Goal: Task Accomplishment & Management: Manage account settings

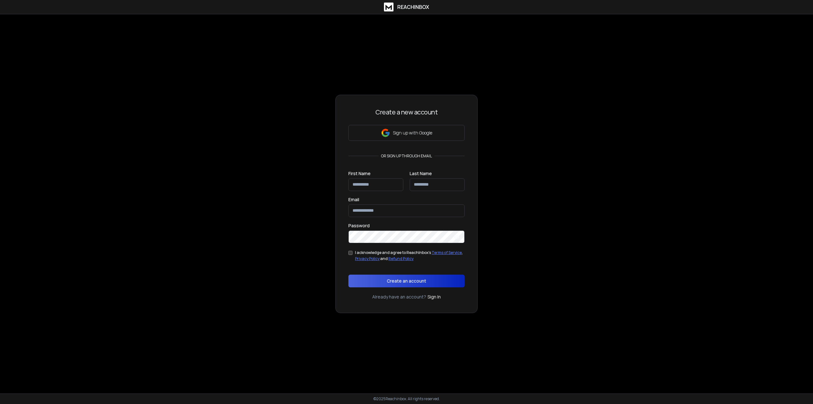
click at [389, 187] on input "text" at bounding box center [376, 184] width 55 height 13
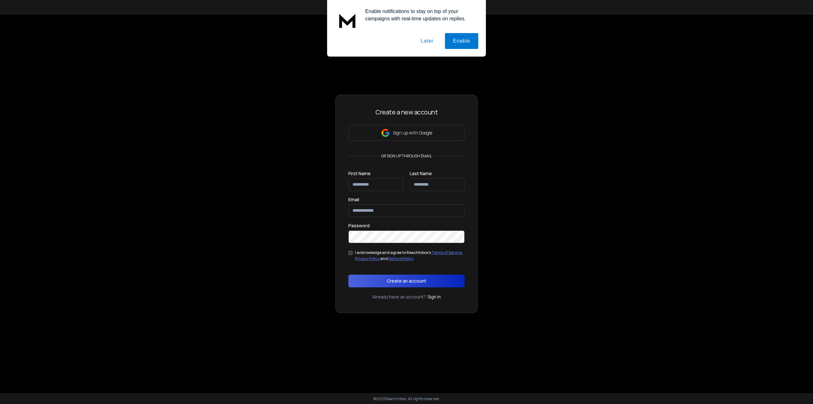
click at [427, 37] on button "Later" at bounding box center [427, 41] width 29 height 16
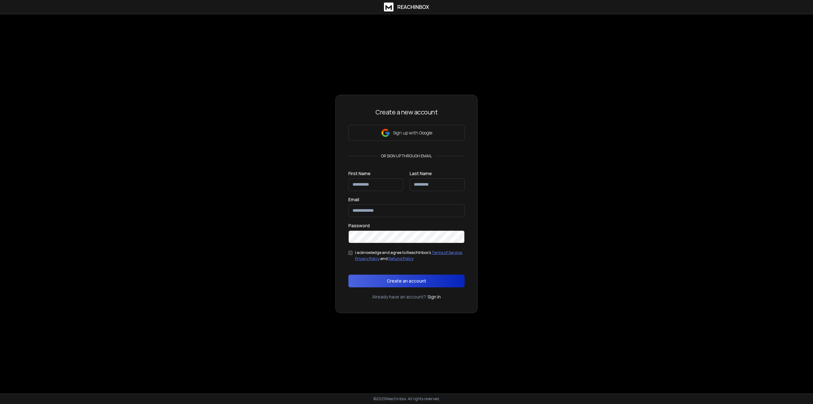
click at [376, 187] on input "text" at bounding box center [376, 184] width 55 height 13
type input "****"
type input "*****"
type input "**********"
click at [358, 251] on div "I acknowledge and agree to ReachInbox's Terms of Service , Privacy Policy and R…" at bounding box center [410, 255] width 110 height 12
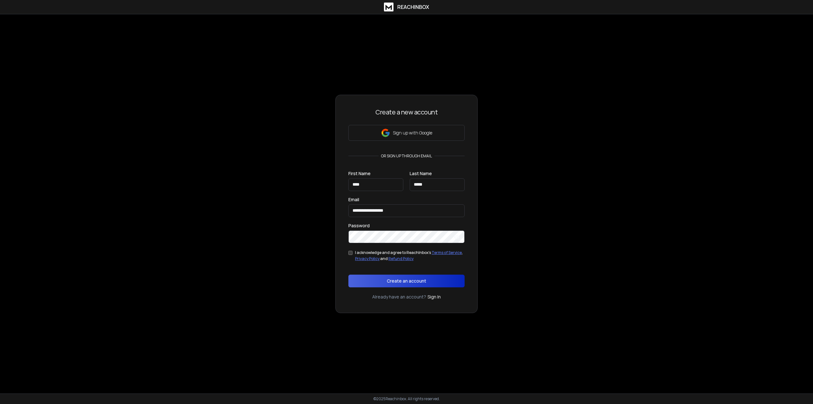
click at [405, 284] on button "Create an account" at bounding box center [407, 281] width 116 height 13
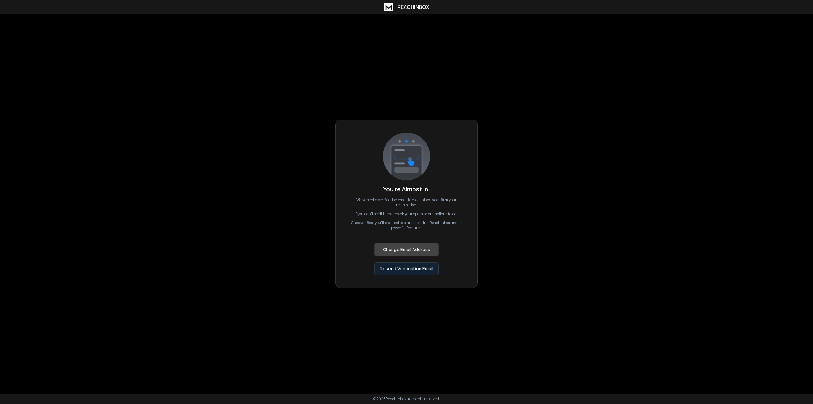
click at [411, 266] on button "Resend Verification Email" at bounding box center [407, 268] width 64 height 13
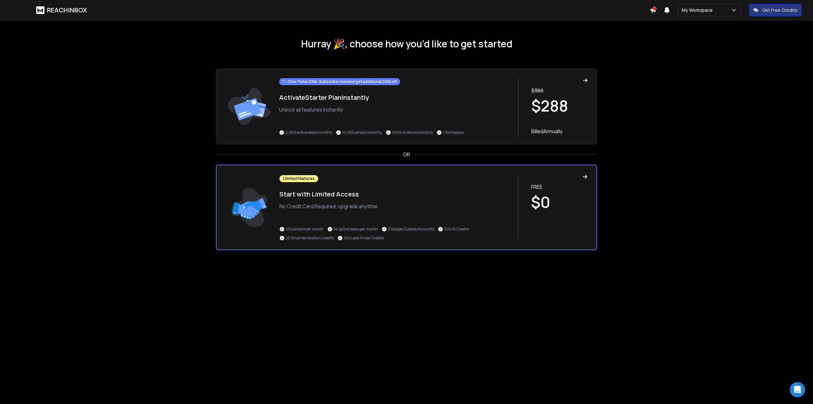
click at [440, 208] on p "No Credit Card Required, upgrade anytime" at bounding box center [396, 206] width 232 height 8
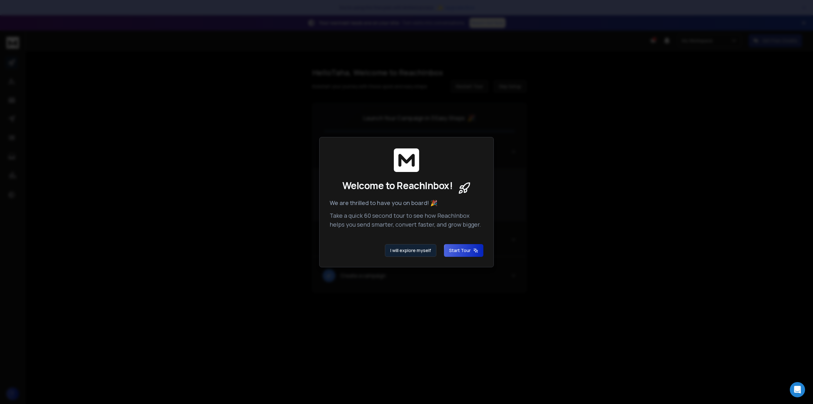
click at [426, 249] on button "I will explore myself" at bounding box center [410, 250] width 51 height 13
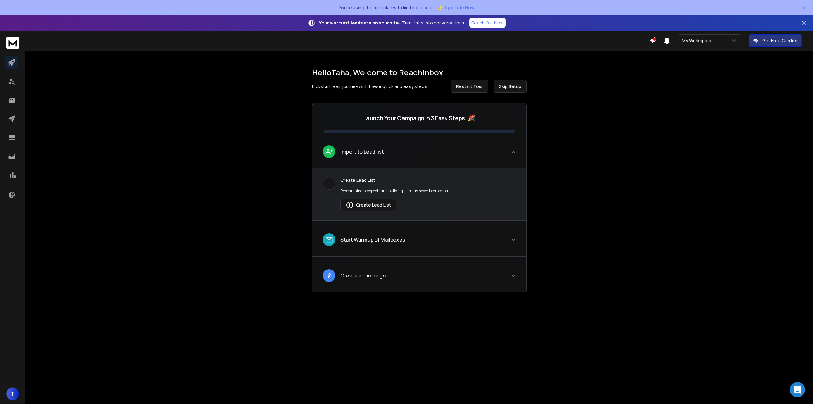
click at [394, 151] on button "Import to Lead list" at bounding box center [420, 154] width 214 height 28
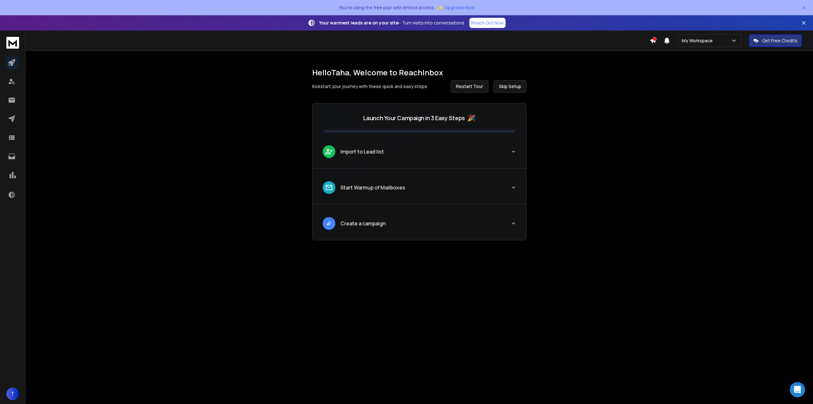
click at [391, 188] on p "Start Warmup of Mailboxes" at bounding box center [373, 188] width 65 height 8
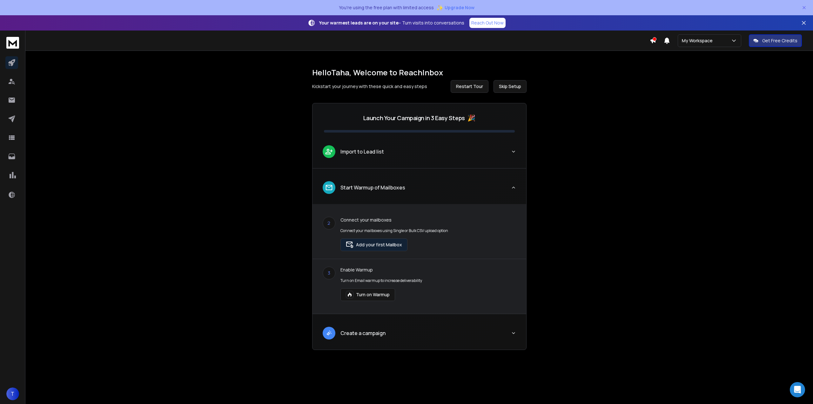
click at [380, 249] on button "Add your first Mailbox" at bounding box center [374, 244] width 67 height 13
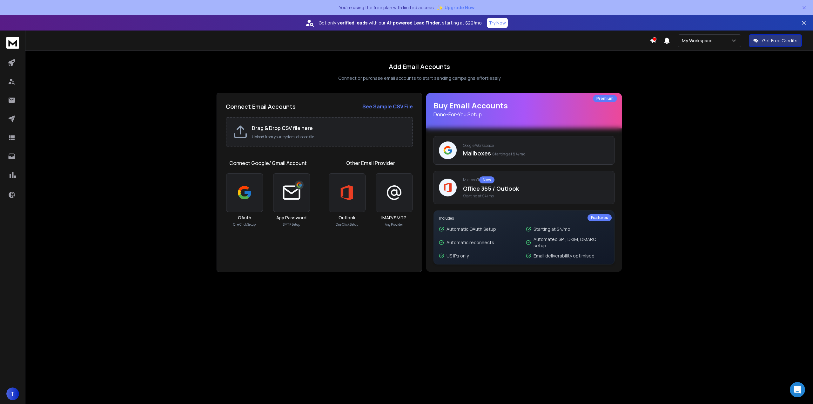
click at [638, 184] on div "Connect Email Accounts See Sample CSV File Drag & Drop CSV file here Upload fro…" at bounding box center [419, 182] width 446 height 179
click at [409, 201] on div at bounding box center [394, 192] width 37 height 39
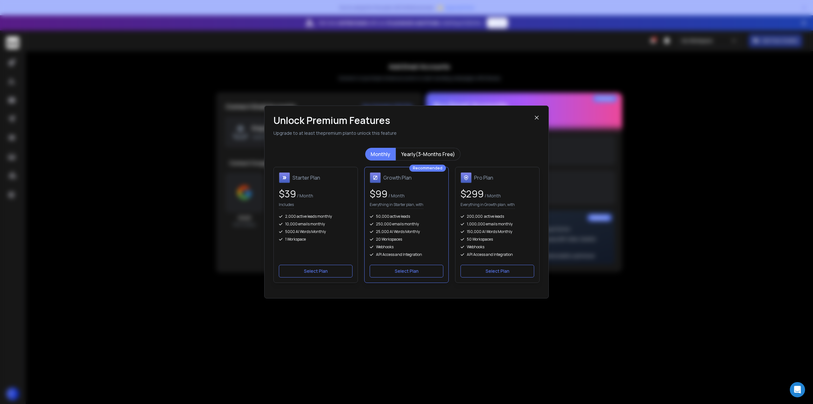
click at [534, 120] on h1 "Unlock Premium Features" at bounding box center [404, 120] width 261 height 11
click at [535, 119] on icon at bounding box center [537, 118] width 6 height 6
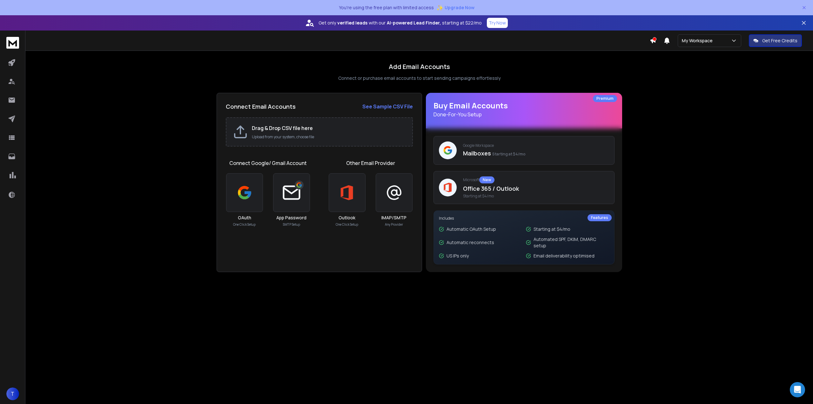
click at [398, 202] on div at bounding box center [394, 192] width 37 height 39
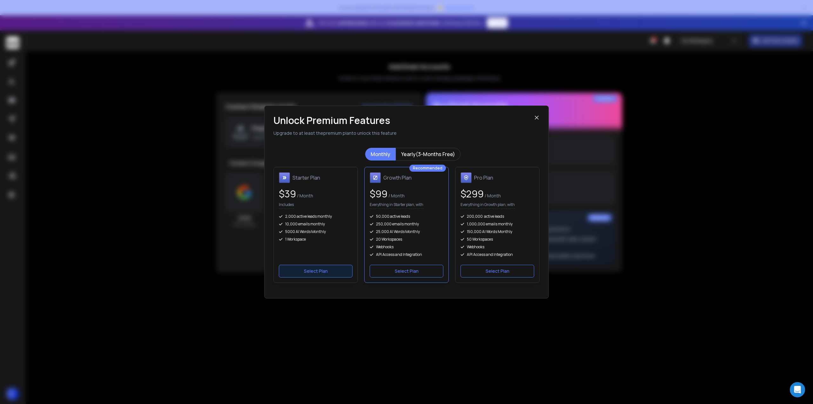
click at [323, 276] on button "Select Plan" at bounding box center [316, 271] width 74 height 13
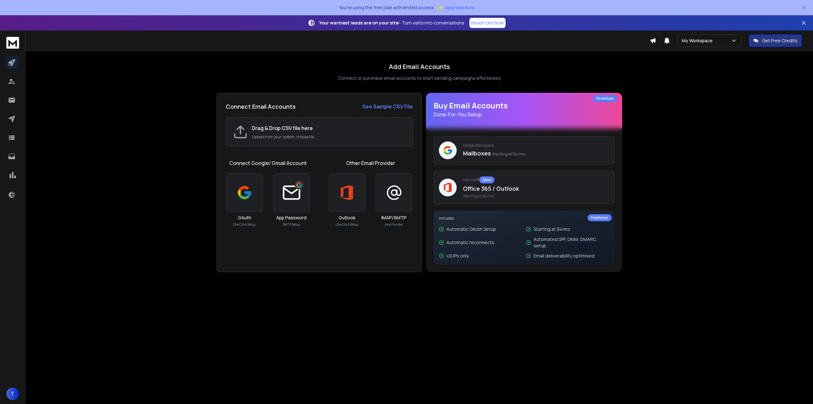
click at [232, 195] on div at bounding box center [244, 192] width 37 height 39
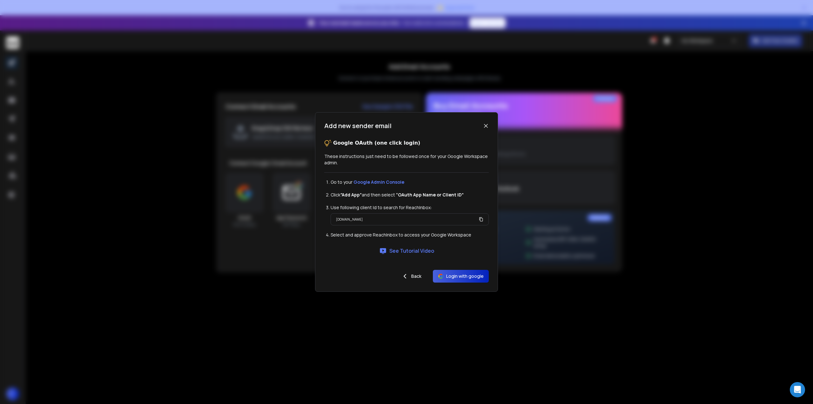
click at [480, 127] on div "Add new sender email" at bounding box center [406, 125] width 165 height 9
click at [492, 122] on div "Add new sender email Google OAuth (one click login) These instructions just nee…" at bounding box center [406, 202] width 183 height 180
drag, startPoint x: 493, startPoint y: 124, endPoint x: 486, endPoint y: 128, distance: 8.6
click at [492, 126] on div "Add new sender email Google OAuth (one click login) These instructions just nee…" at bounding box center [406, 202] width 183 height 180
drag, startPoint x: 476, startPoint y: 131, endPoint x: 485, endPoint y: 125, distance: 11.1
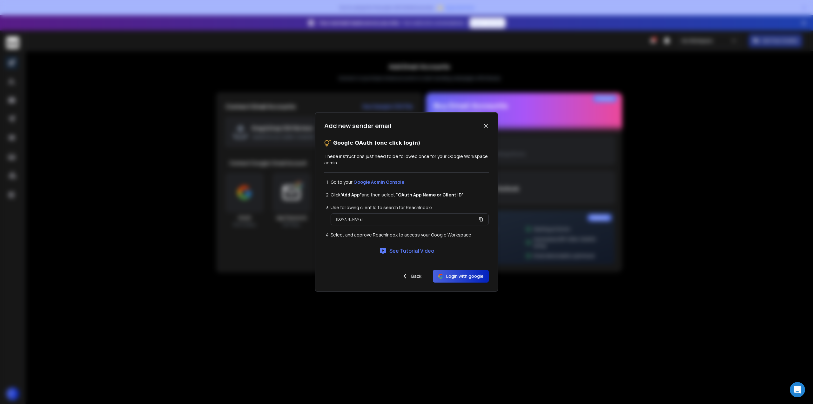
click at [478, 130] on div "Add new sender email Google OAuth (one click login) These instructions just nee…" at bounding box center [406, 201] width 165 height 161
click at [485, 125] on icon at bounding box center [486, 126] width 4 height 4
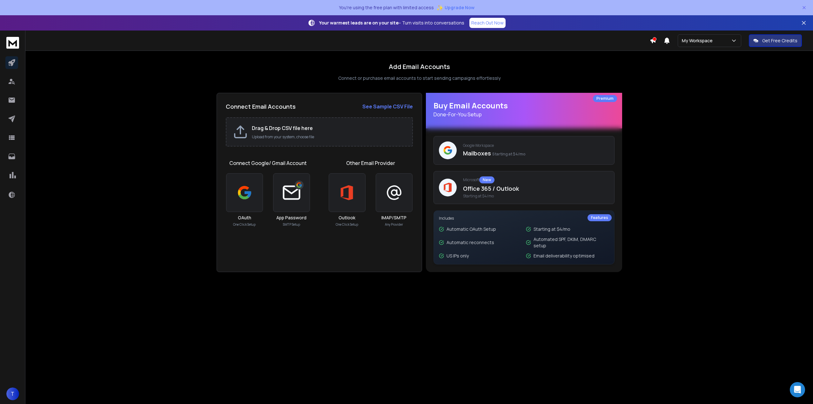
click at [293, 204] on div at bounding box center [291, 192] width 37 height 39
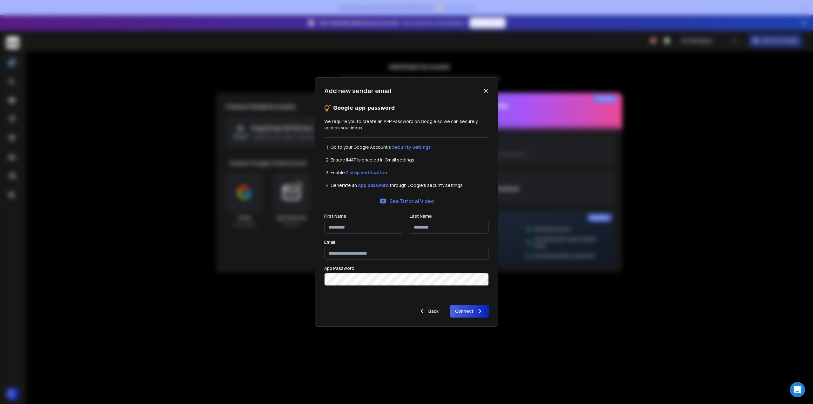
drag, startPoint x: 487, startPoint y: 86, endPoint x: 487, endPoint y: 91, distance: 4.8
click at [487, 86] on div "Add new sender email Google app password We require you to create an APP Passwo…" at bounding box center [406, 201] width 183 height 249
click at [487, 91] on icon at bounding box center [486, 91] width 4 height 4
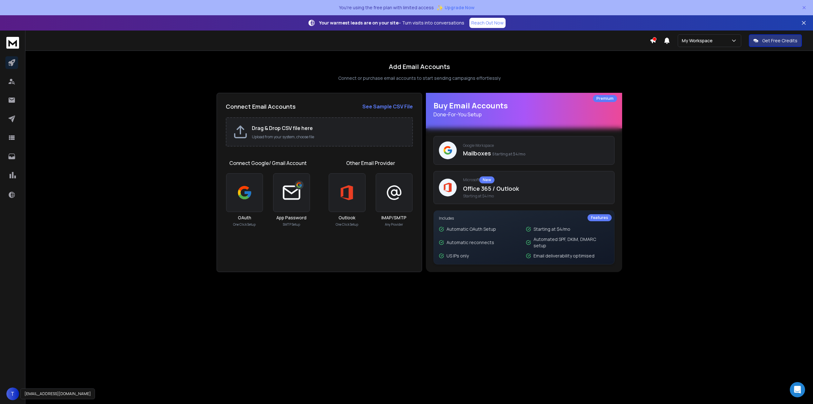
click at [11, 395] on span "T" at bounding box center [12, 393] width 13 height 13
click at [47, 384] on p "Settings" at bounding box center [39, 383] width 17 height 6
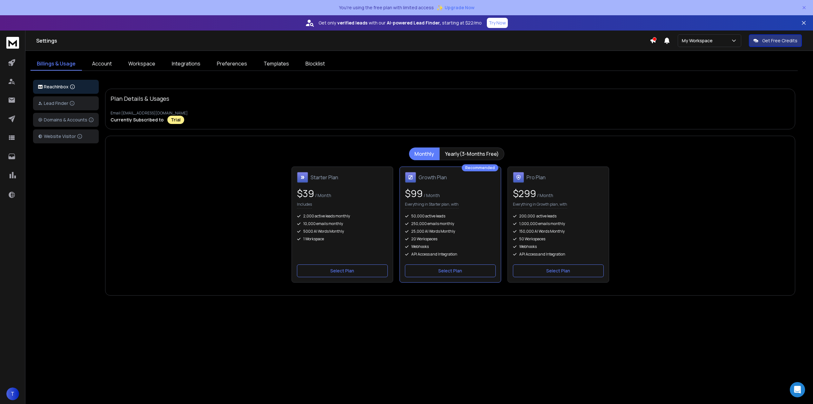
click at [104, 66] on link "Account" at bounding box center [102, 63] width 32 height 13
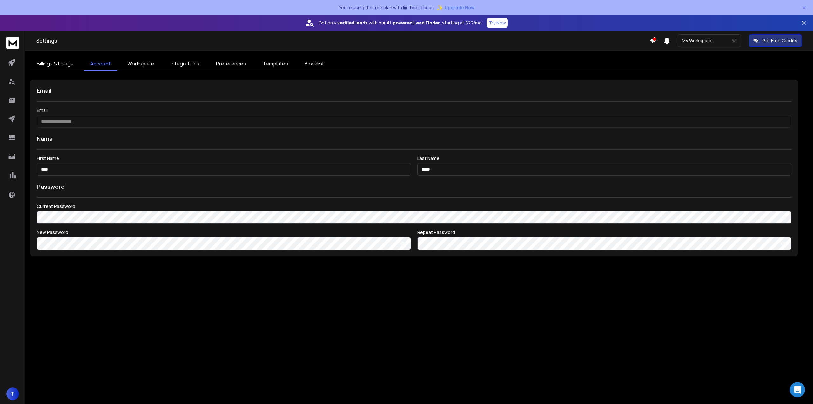
click at [135, 65] on link "Workspace" at bounding box center [141, 63] width 40 height 13
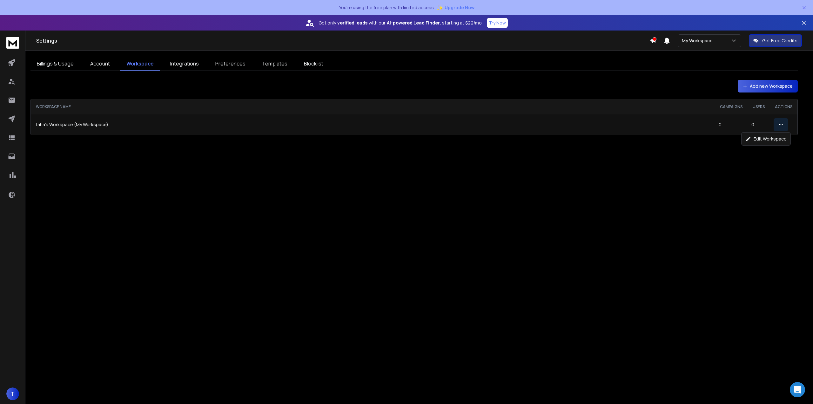
click at [781, 124] on icon "button" at bounding box center [781, 124] width 4 height 4
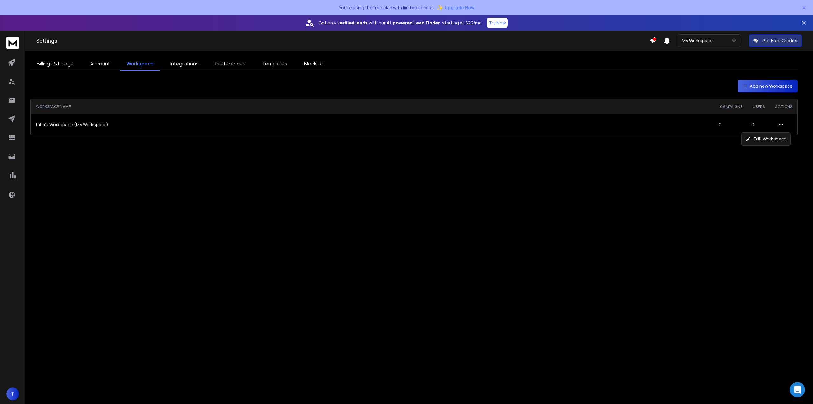
click at [617, 179] on div "Add new Workspace WORKSPACE NAME CAMPAIGNS USERS ACTIONS Taha's Workspace (My W…" at bounding box center [415, 251] width 768 height 343
click at [18, 390] on span "T" at bounding box center [12, 393] width 13 height 13
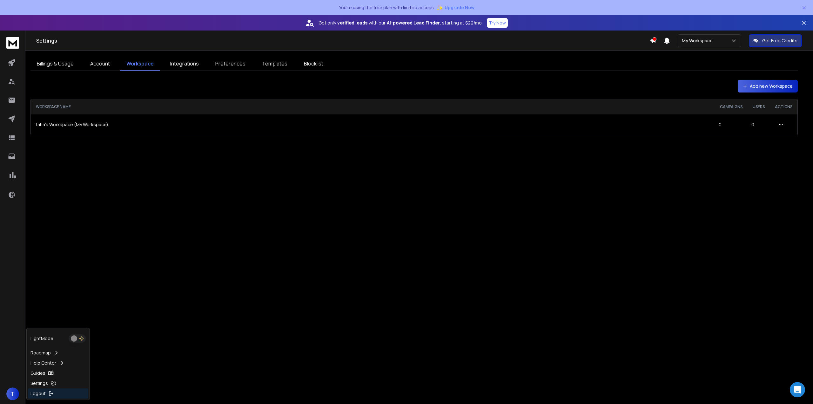
click at [30, 395] on div "Logout" at bounding box center [58, 393] width 60 height 10
